Goal: Task Accomplishment & Management: Manage account settings

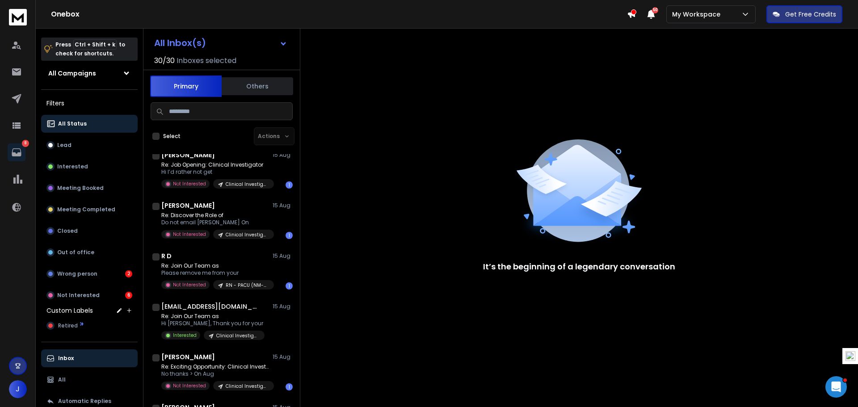
scroll to position [46, 0]
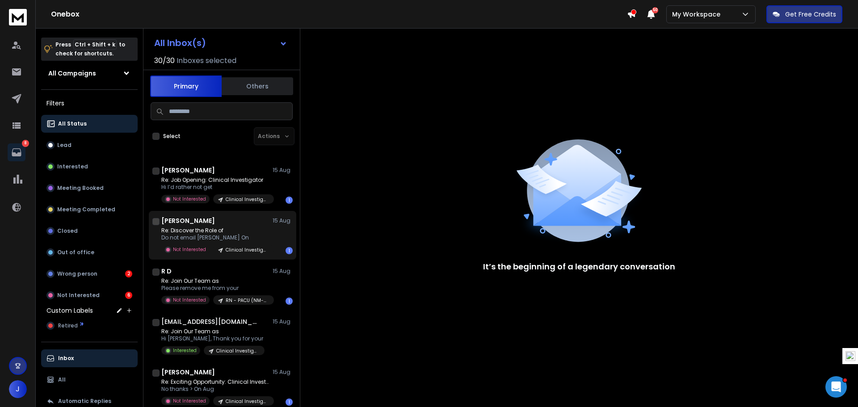
click at [190, 228] on p "Re: Discover the Role of" at bounding box center [214, 230] width 107 height 7
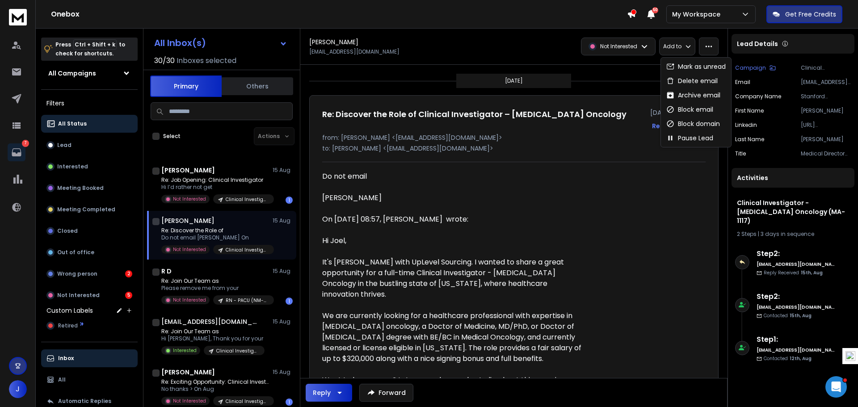
click at [713, 42] on icon "button" at bounding box center [709, 46] width 8 height 8
click at [687, 109] on div "Block email" at bounding box center [690, 109] width 47 height 9
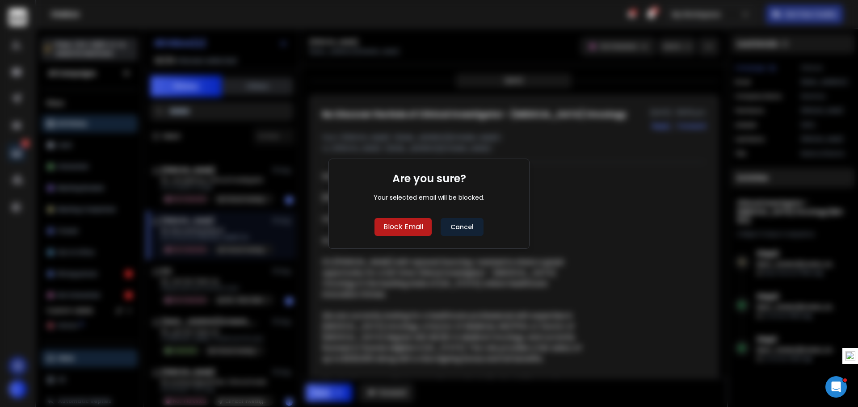
click at [398, 228] on button "Block Email" at bounding box center [403, 227] width 57 height 18
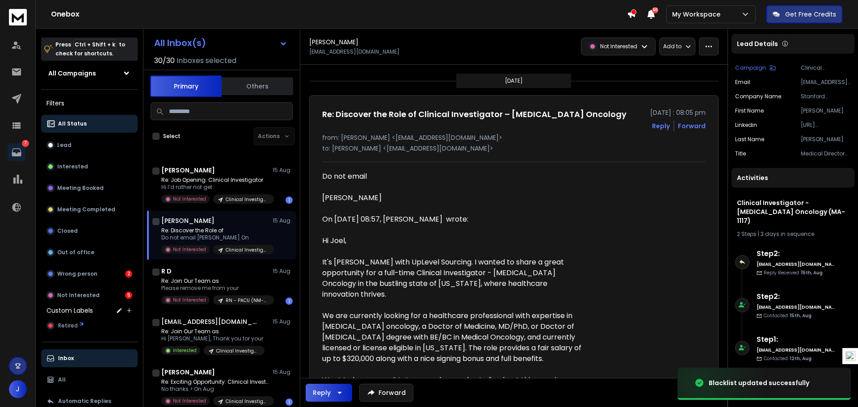
click at [712, 46] on icon "button" at bounding box center [708, 46] width 7 height 1
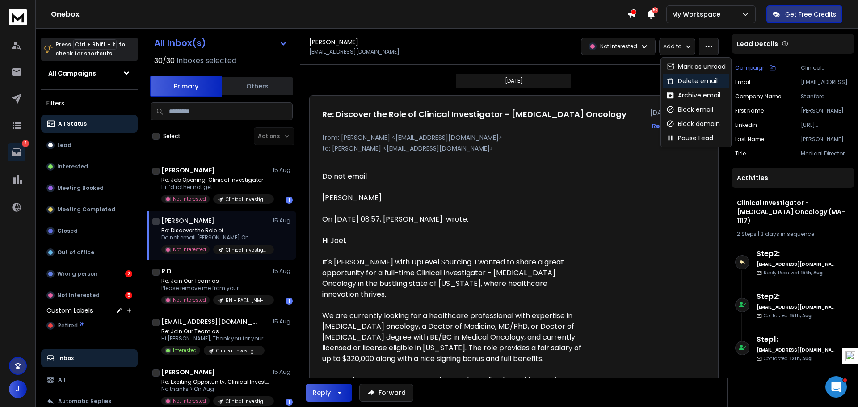
click at [697, 79] on div "Delete email" at bounding box center [692, 80] width 51 height 9
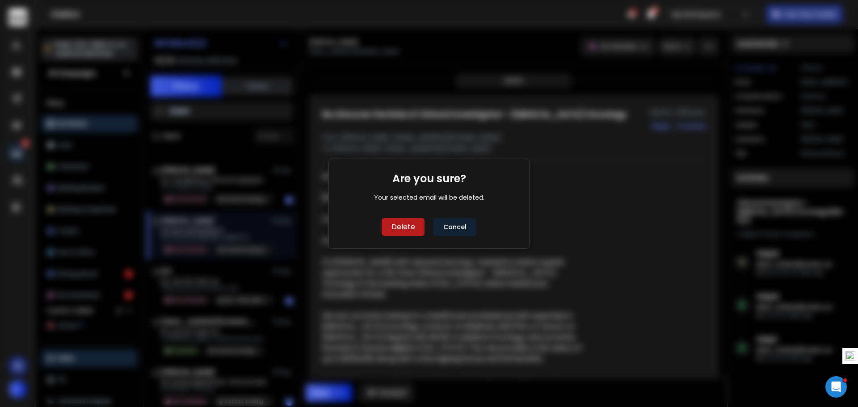
click at [398, 228] on button "Delete" at bounding box center [403, 227] width 43 height 18
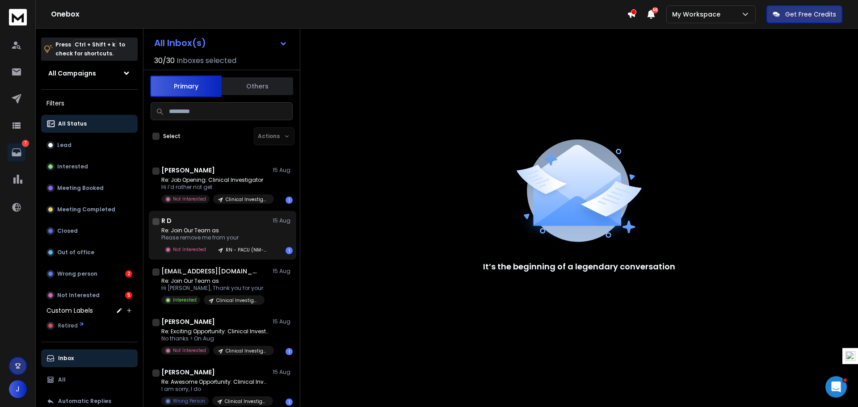
click at [181, 228] on p "Re: Join Our Team as" at bounding box center [214, 230] width 107 height 7
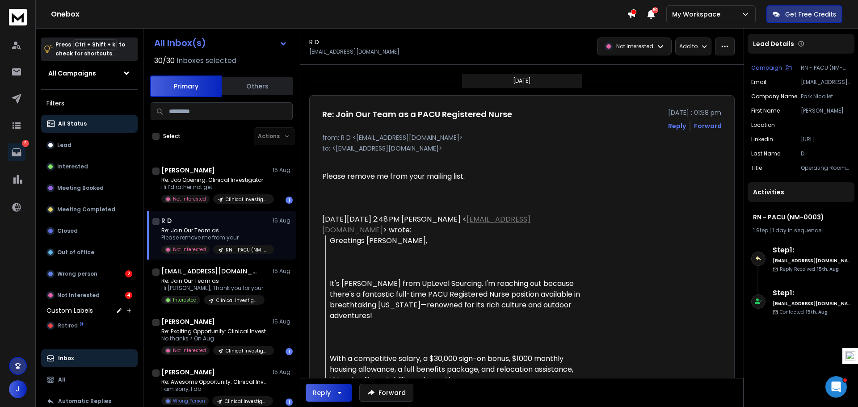
click at [726, 46] on icon "button" at bounding box center [725, 46] width 8 height 8
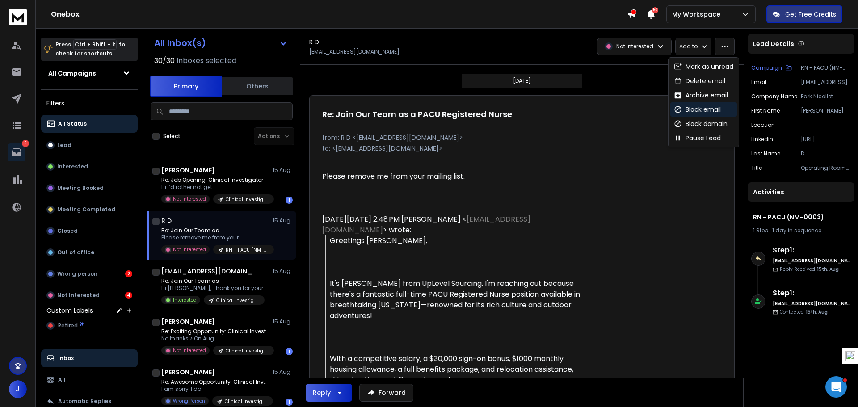
click at [701, 111] on div "Block email" at bounding box center [697, 109] width 47 height 9
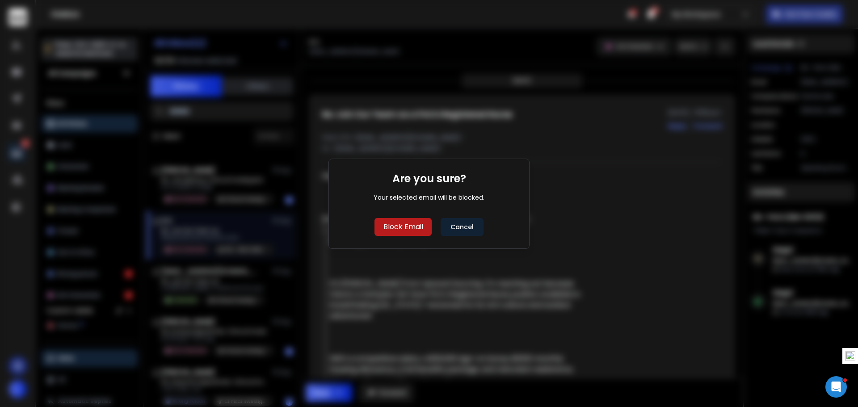
click at [403, 227] on button "Block Email" at bounding box center [403, 227] width 57 height 18
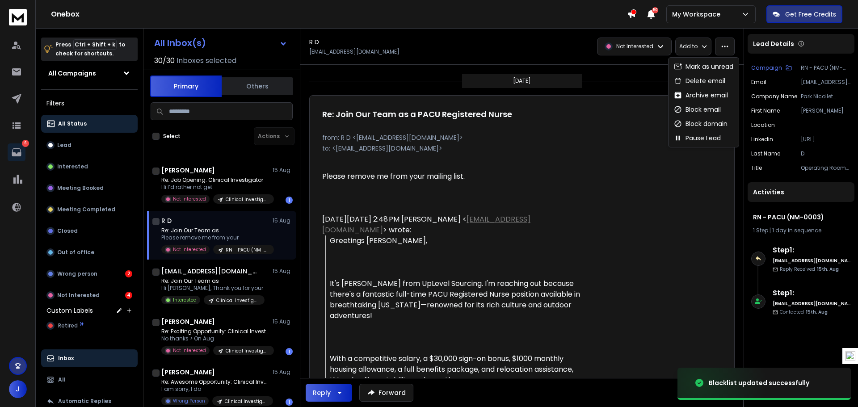
click at [727, 45] on icon "button" at bounding box center [725, 46] width 8 height 8
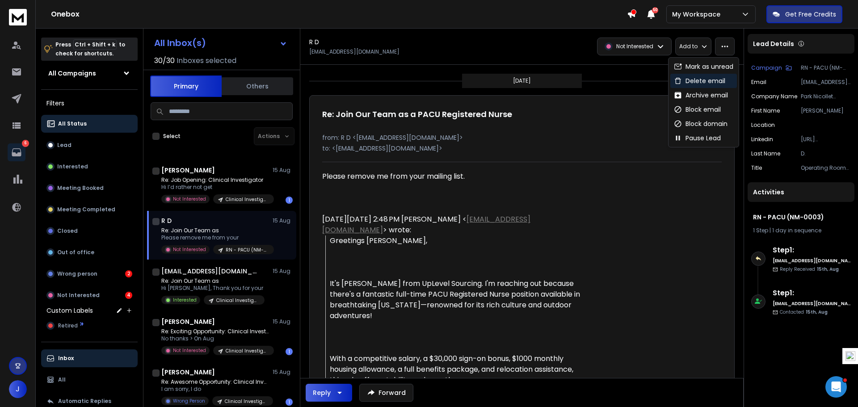
click at [700, 82] on div "Delete email" at bounding box center [699, 80] width 51 height 9
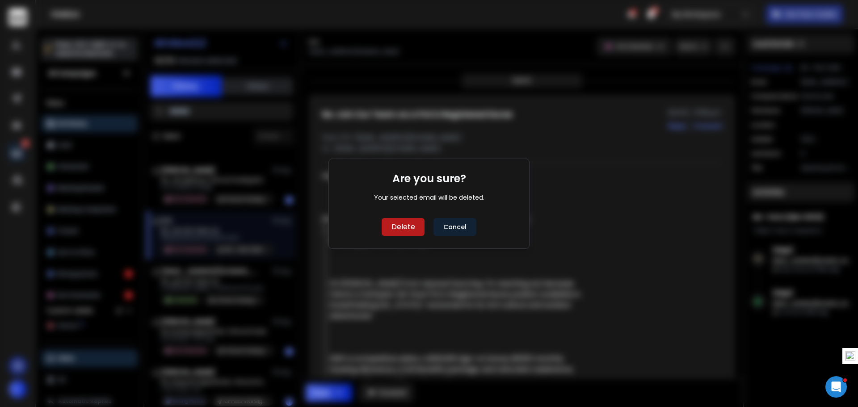
click at [405, 227] on button "Delete" at bounding box center [403, 227] width 43 height 18
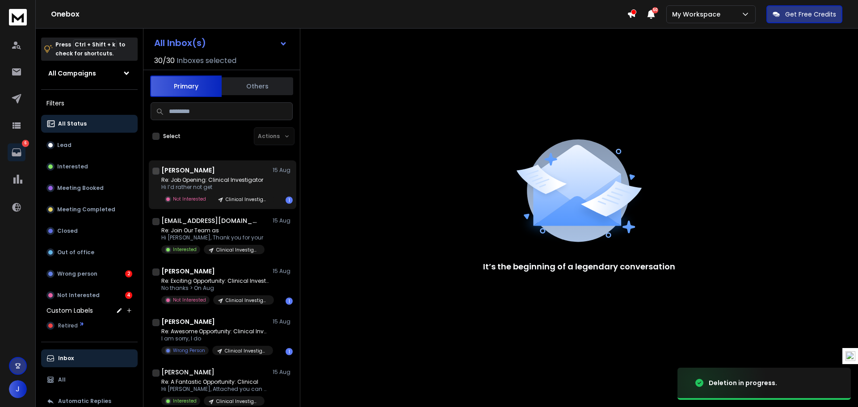
click at [183, 180] on p "Re: Job Opening: Clinical Investigator" at bounding box center [214, 180] width 107 height 7
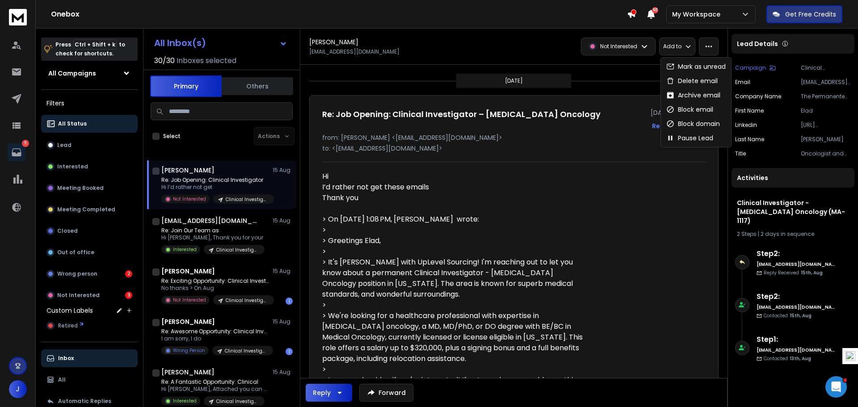
click at [713, 49] on icon "button" at bounding box center [709, 46] width 8 height 8
click at [686, 110] on div "Block email" at bounding box center [690, 109] width 47 height 9
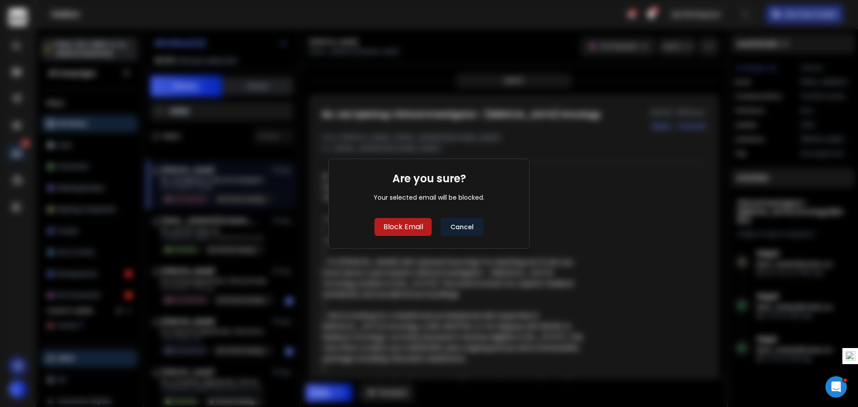
click at [390, 224] on button "Block Email" at bounding box center [403, 227] width 57 height 18
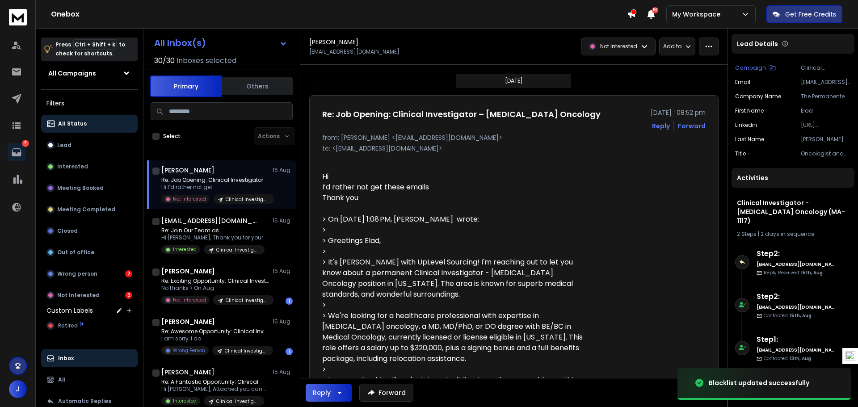
click at [712, 47] on icon "button" at bounding box center [708, 46] width 7 height 1
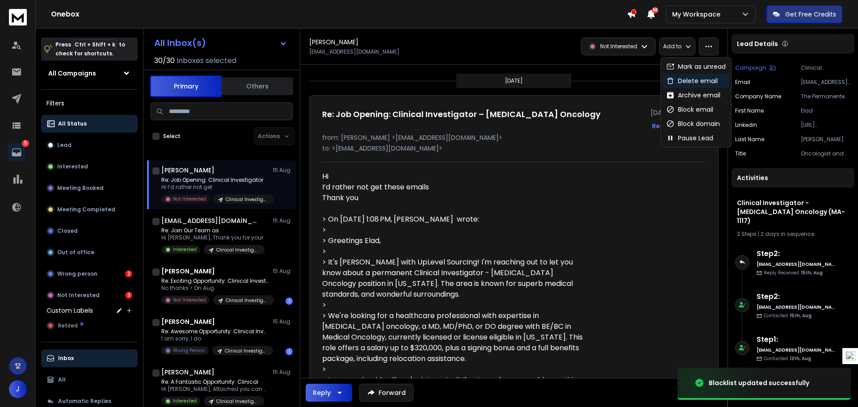
click at [693, 82] on div "Delete email" at bounding box center [692, 80] width 51 height 9
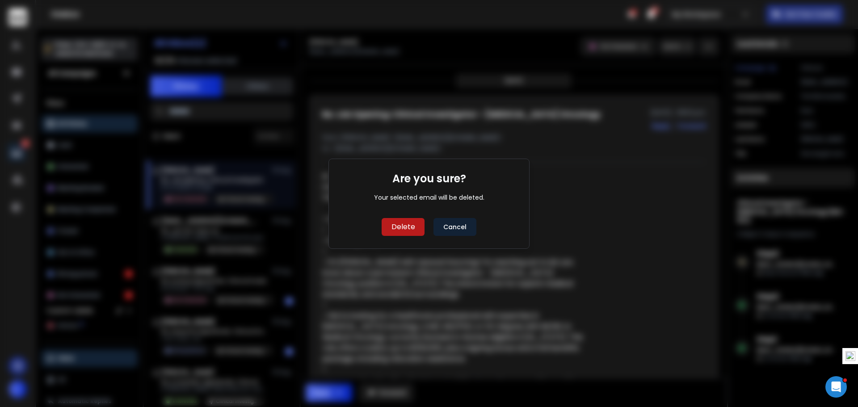
click at [403, 228] on button "Delete" at bounding box center [403, 227] width 43 height 18
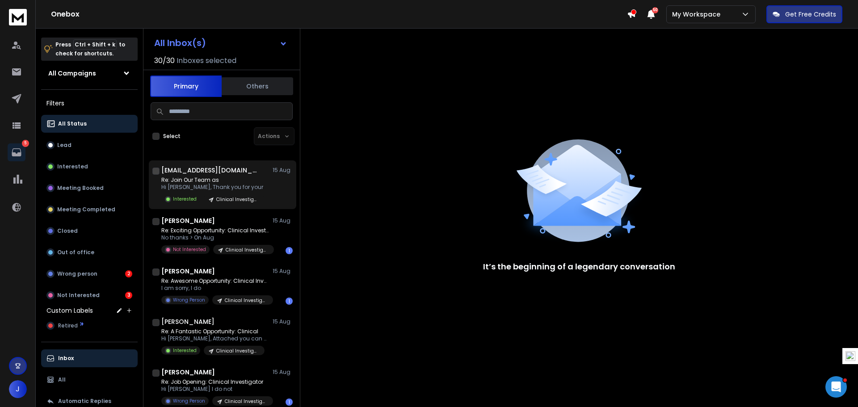
click at [228, 182] on p "Re: Join Our Team as" at bounding box center [212, 180] width 103 height 7
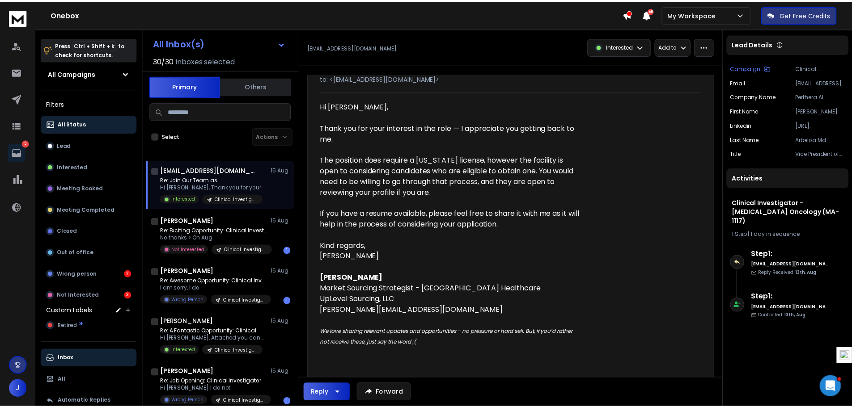
scroll to position [73, 0]
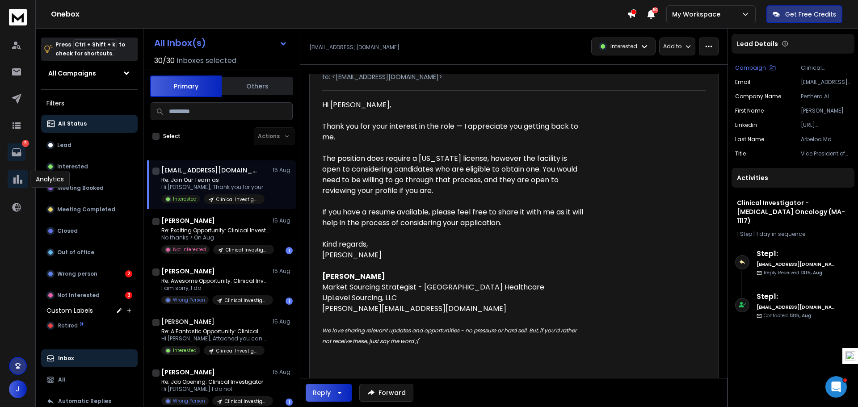
click at [15, 181] on icon at bounding box center [17, 179] width 9 height 9
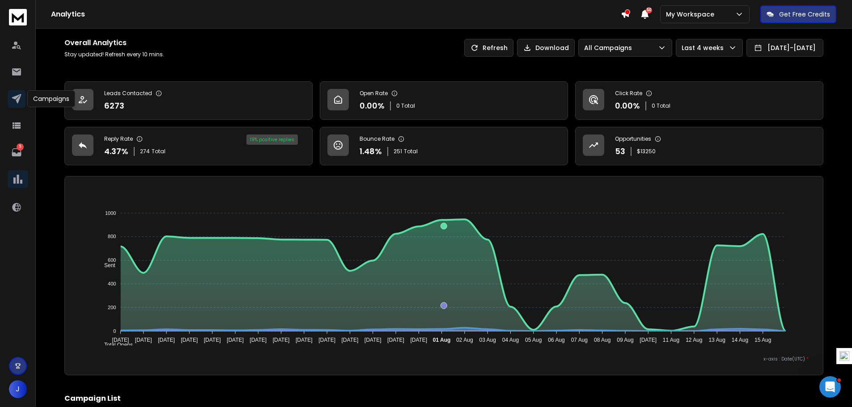
click at [13, 98] on icon at bounding box center [16, 98] width 9 height 9
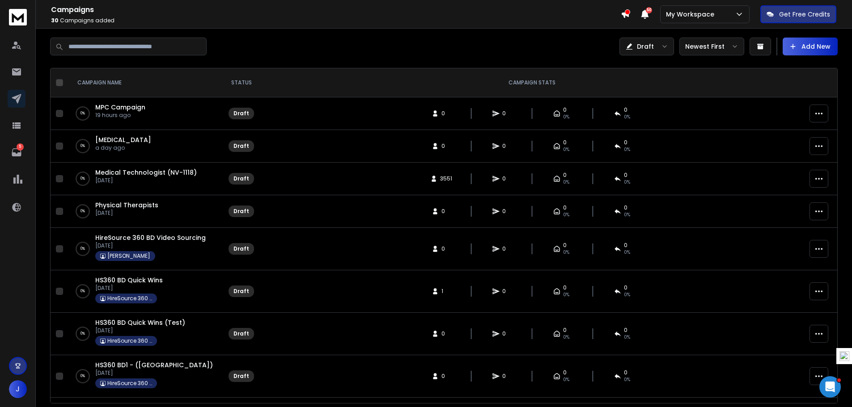
click at [131, 206] on span "Physical Therapists" at bounding box center [126, 205] width 63 height 9
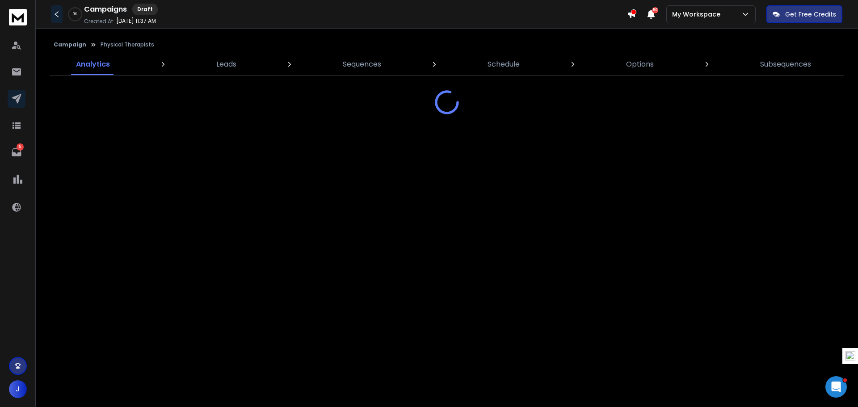
click at [57, 15] on icon at bounding box center [57, 14] width 8 height 8
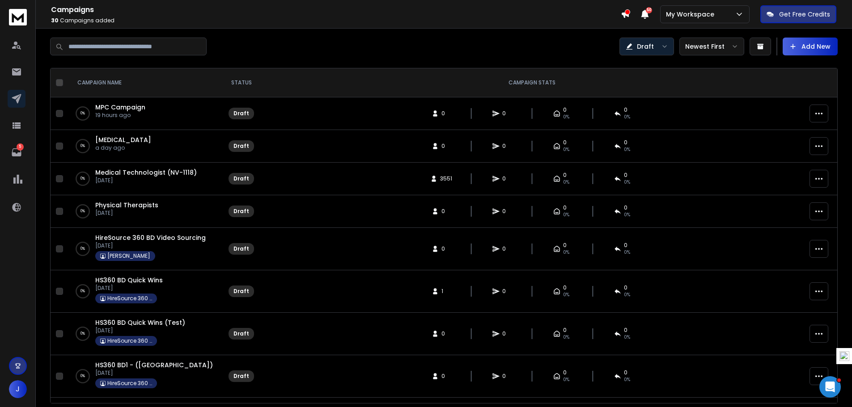
click at [659, 44] on div "Draft" at bounding box center [646, 46] width 43 height 9
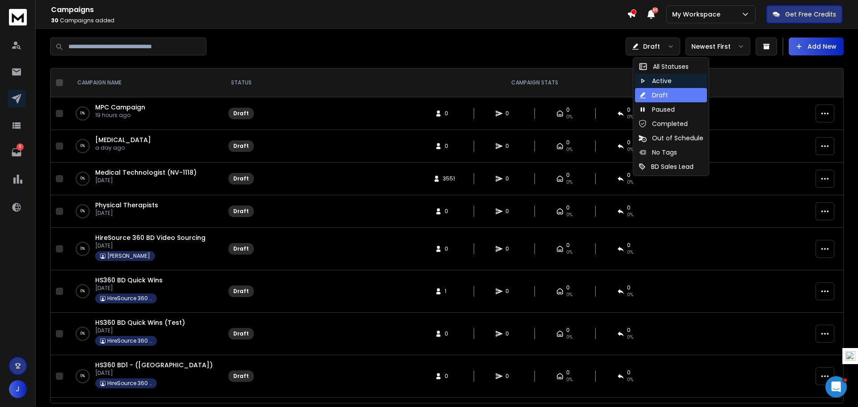
click at [663, 80] on div "Active" at bounding box center [655, 80] width 33 height 9
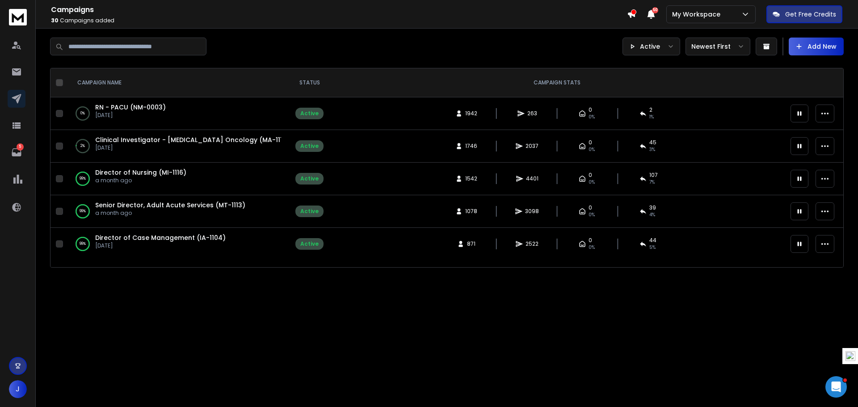
click at [123, 109] on span "RN - PACU (NM-0003)" at bounding box center [130, 107] width 71 height 9
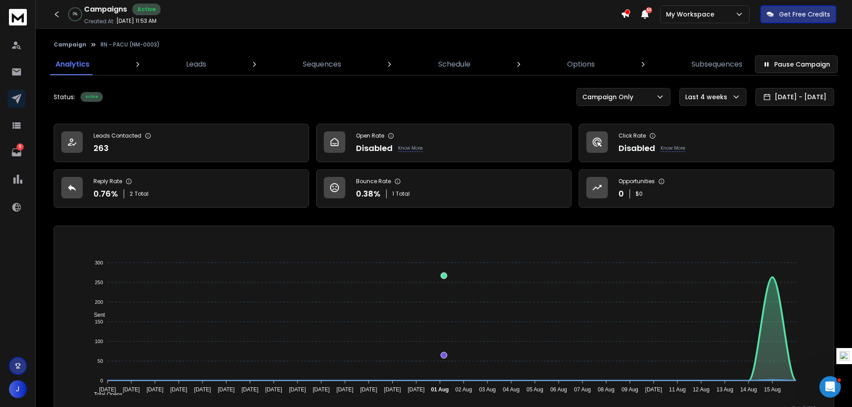
click at [73, 47] on button "Campaign" at bounding box center [70, 44] width 33 height 7
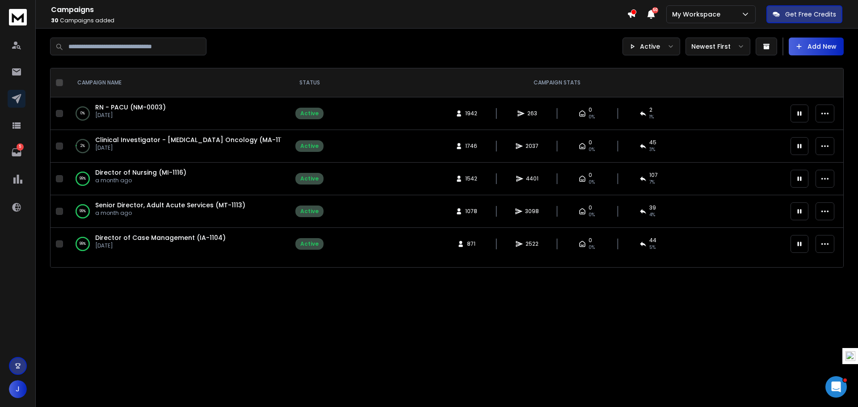
click at [167, 143] on span "Clinical Investigator - [MEDICAL_DATA] Oncology (MA-1117)" at bounding box center [192, 139] width 194 height 9
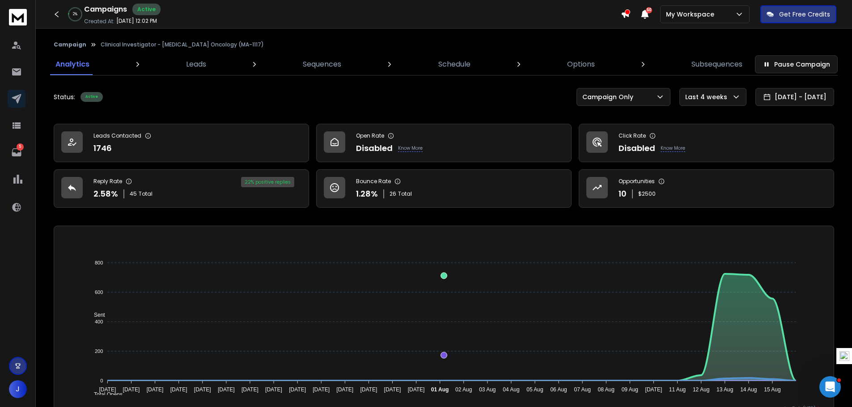
click at [59, 46] on button "Campaign" at bounding box center [70, 44] width 33 height 7
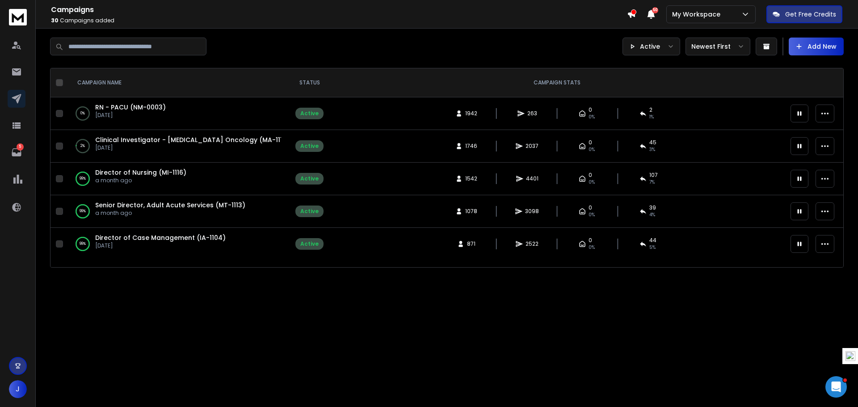
click at [153, 139] on span "Clinical Investigator - [MEDICAL_DATA] Oncology (MA-1117)" at bounding box center [192, 139] width 194 height 9
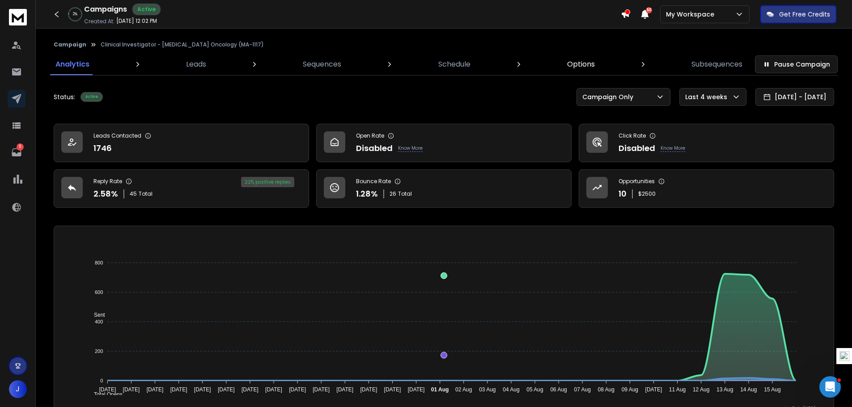
click at [595, 66] on p "Options" at bounding box center [581, 64] width 28 height 11
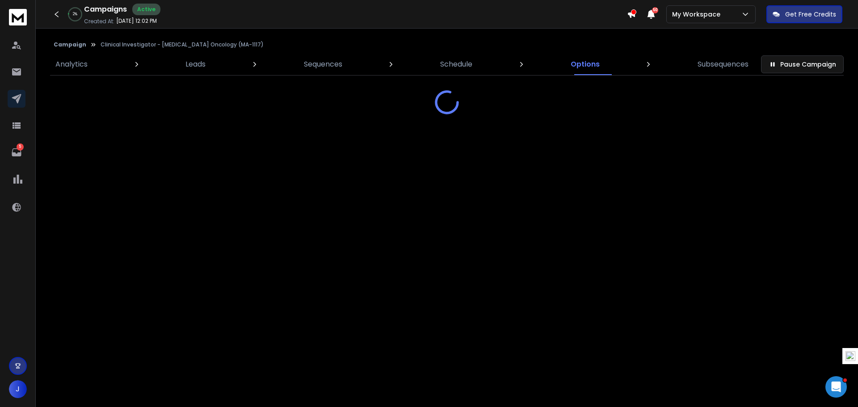
select select "*"
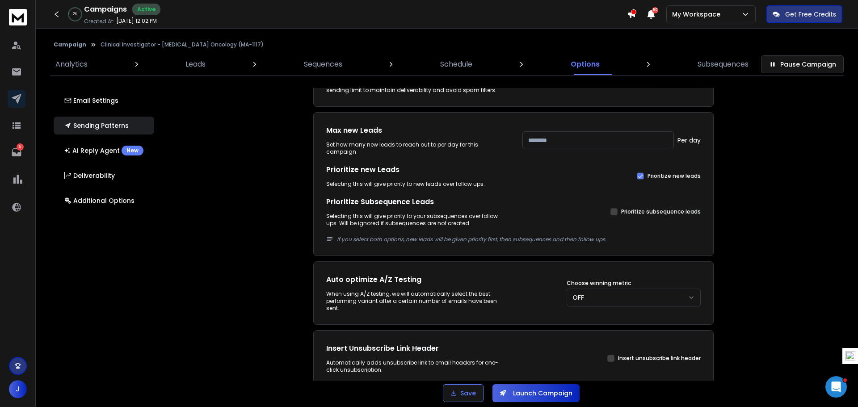
scroll to position [536, 0]
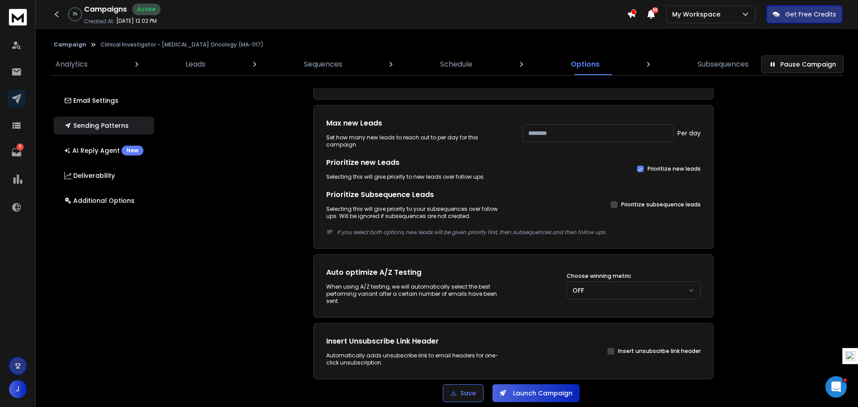
click at [637, 165] on button "Prioritize new leads" at bounding box center [640, 168] width 7 height 7
click at [473, 395] on button "Save" at bounding box center [463, 393] width 41 height 18
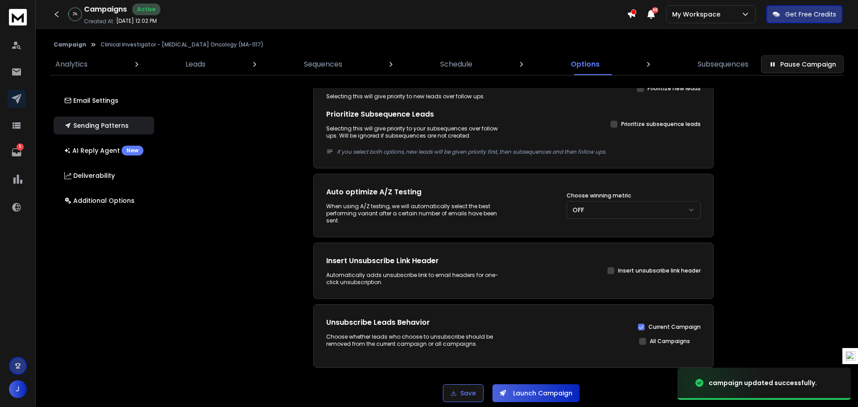
scroll to position [626, 0]
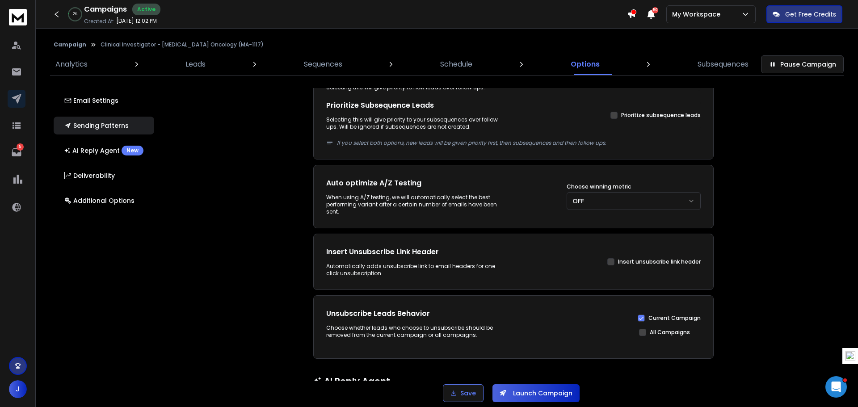
click at [540, 395] on button "Launch Campaign" at bounding box center [536, 393] width 87 height 18
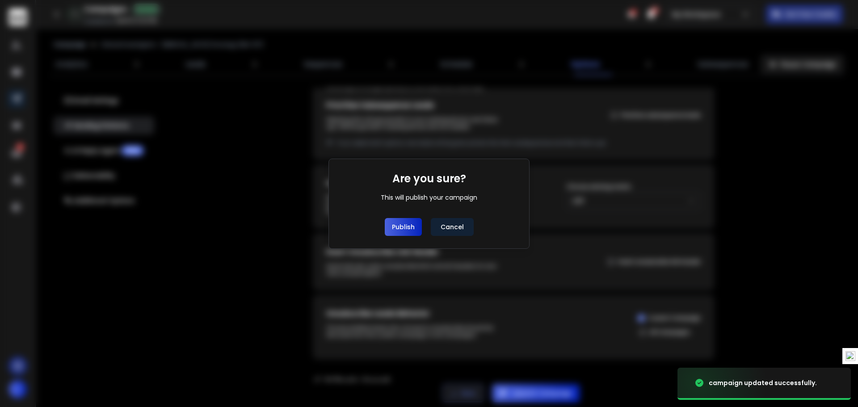
click at [407, 226] on button "Publish" at bounding box center [403, 227] width 37 height 18
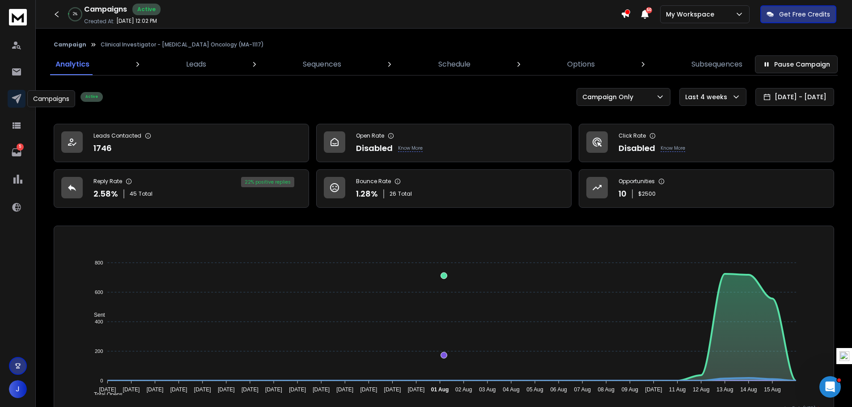
click at [16, 97] on icon at bounding box center [16, 98] width 9 height 9
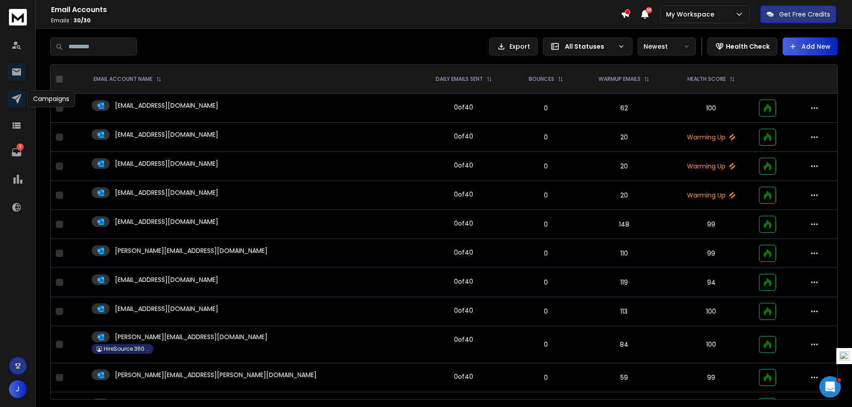
click at [13, 99] on icon at bounding box center [16, 98] width 11 height 11
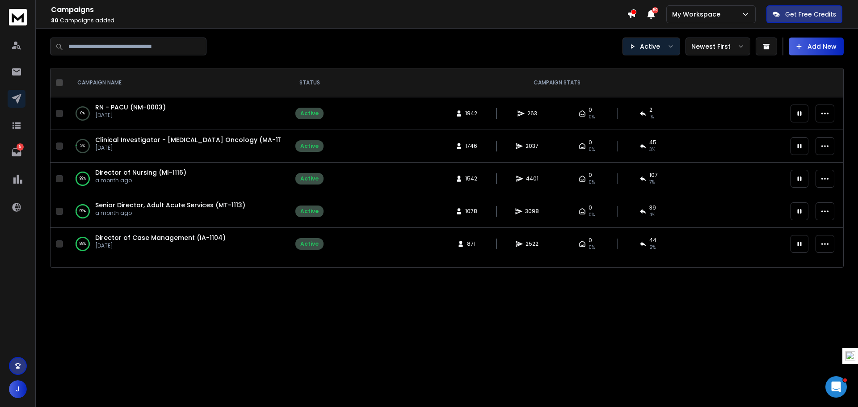
click at [675, 49] on icon "button" at bounding box center [670, 46] width 7 height 7
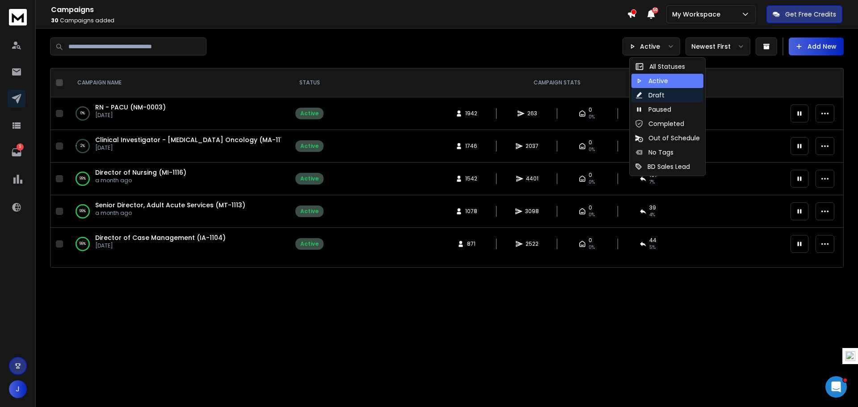
click at [653, 95] on div "Draft" at bounding box center [650, 95] width 30 height 9
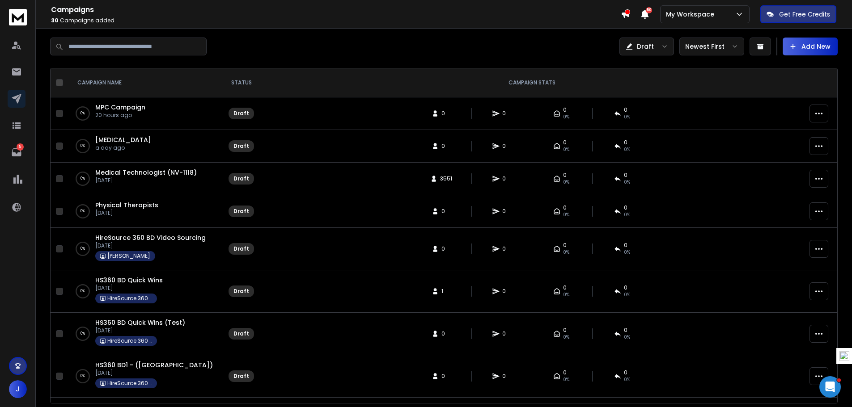
click at [127, 141] on span "[MEDICAL_DATA]" at bounding box center [123, 139] width 56 height 9
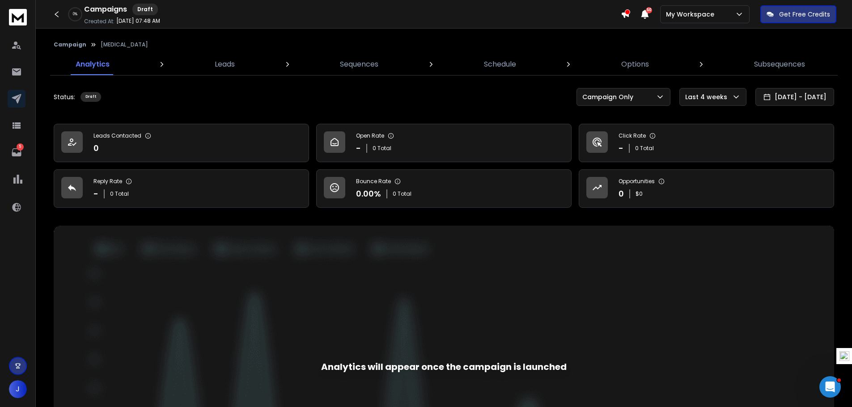
drag, startPoint x: 95, startPoint y: 44, endPoint x: 135, endPoint y: 45, distance: 39.8
click at [135, 45] on div "Campaign Otolaryngologist" at bounding box center [443, 45] width 787 height 14
copy p "[MEDICAL_DATA]"
